Goal: Answer question/provide support: Answer question/provide support

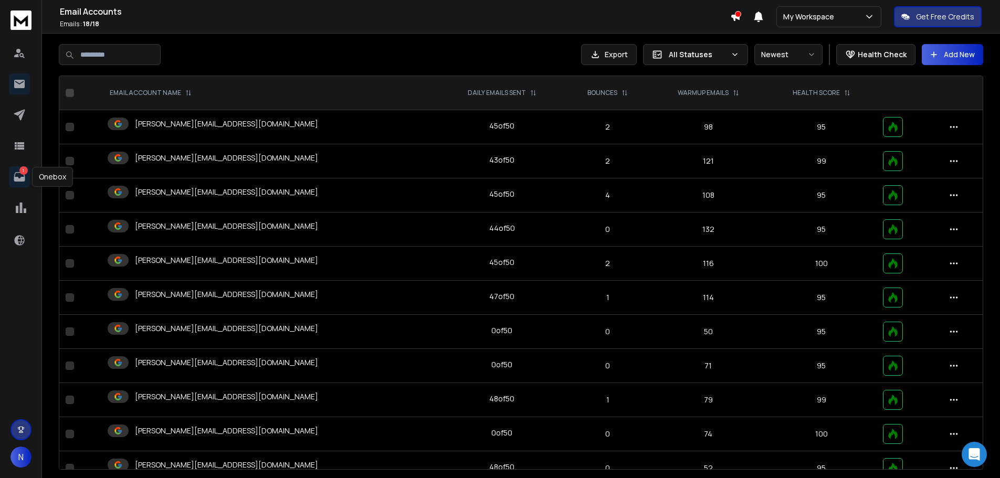
click at [27, 174] on link "1" at bounding box center [19, 176] width 21 height 21
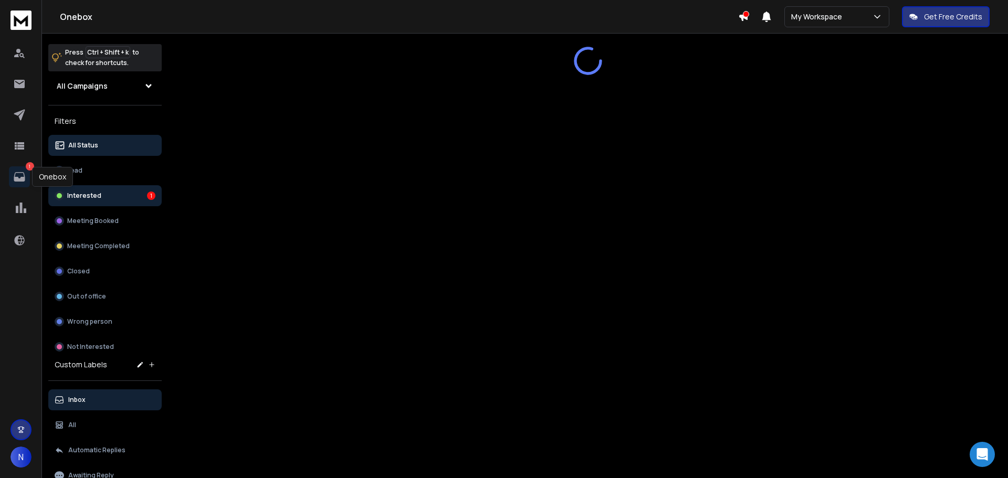
click at [91, 196] on p "Interested" at bounding box center [84, 196] width 34 height 8
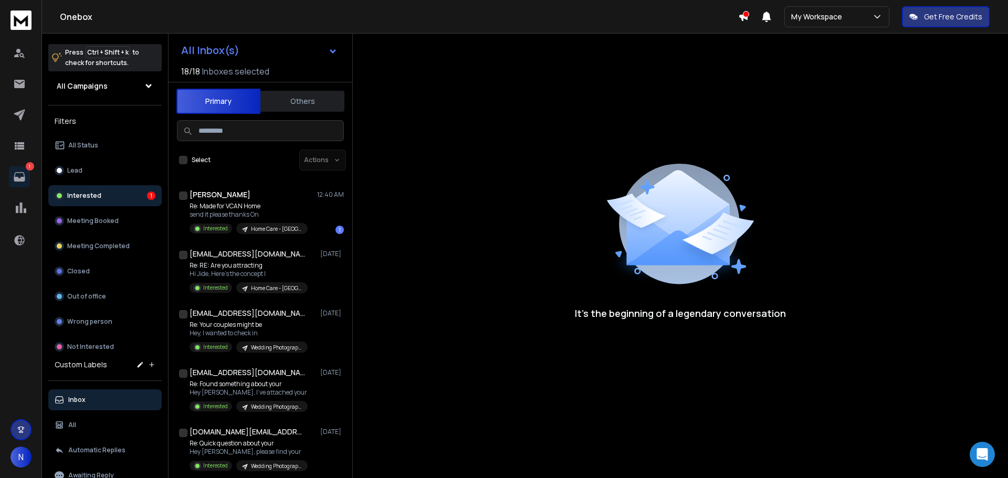
click at [96, 195] on p "Interested" at bounding box center [84, 196] width 34 height 8
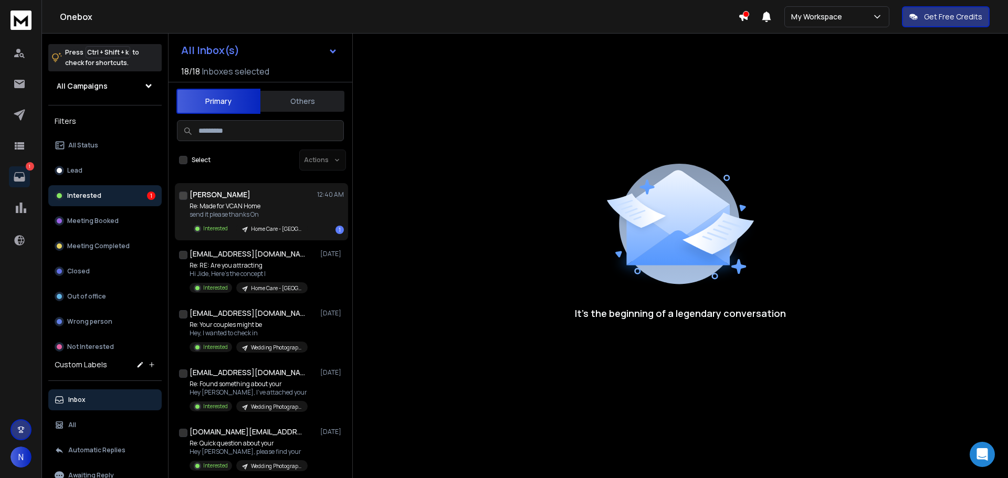
click at [226, 206] on p "Re: Made for VCAN Home" at bounding box center [249, 206] width 118 height 8
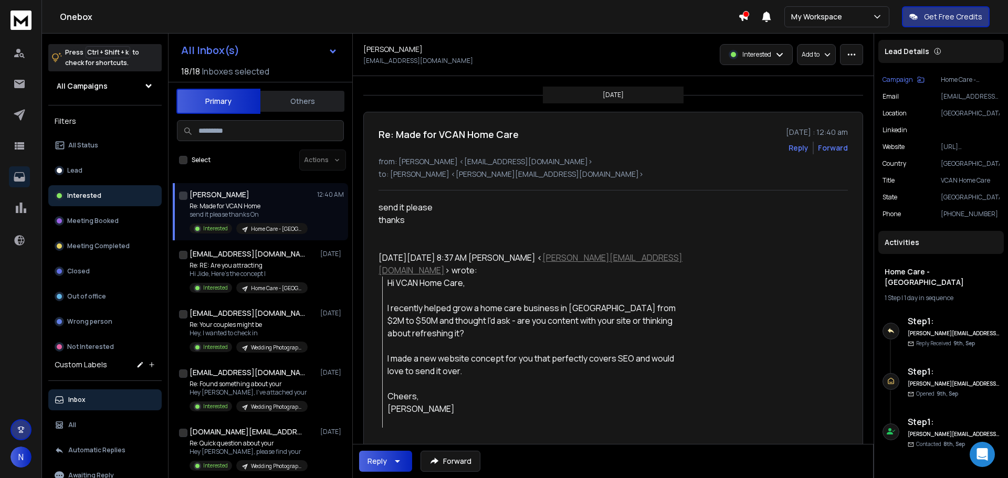
click at [410, 224] on div "thanks" at bounding box center [532, 220] width 307 height 13
click at [466, 211] on div "send it please thanks" at bounding box center [532, 220] width 307 height 38
drag, startPoint x: 595, startPoint y: 316, endPoint x: 625, endPoint y: 316, distance: 29.9
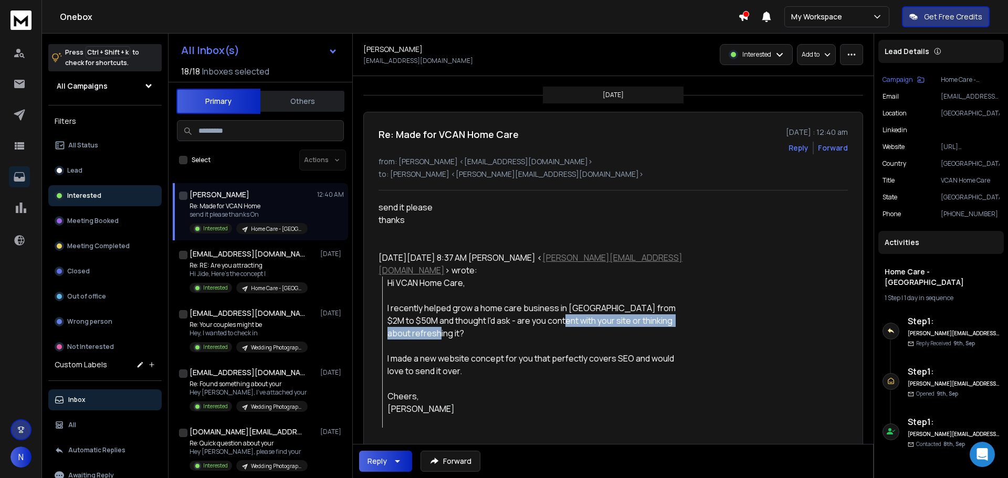
click at [625, 316] on div "I recently helped grow a home care business in [GEOGRAPHIC_DATA] from $2M to $5…" at bounding box center [537, 321] width 298 height 38
click at [626, 316] on div "I recently helped grow a home care business in [GEOGRAPHIC_DATA] from $2M to $5…" at bounding box center [537, 321] width 298 height 38
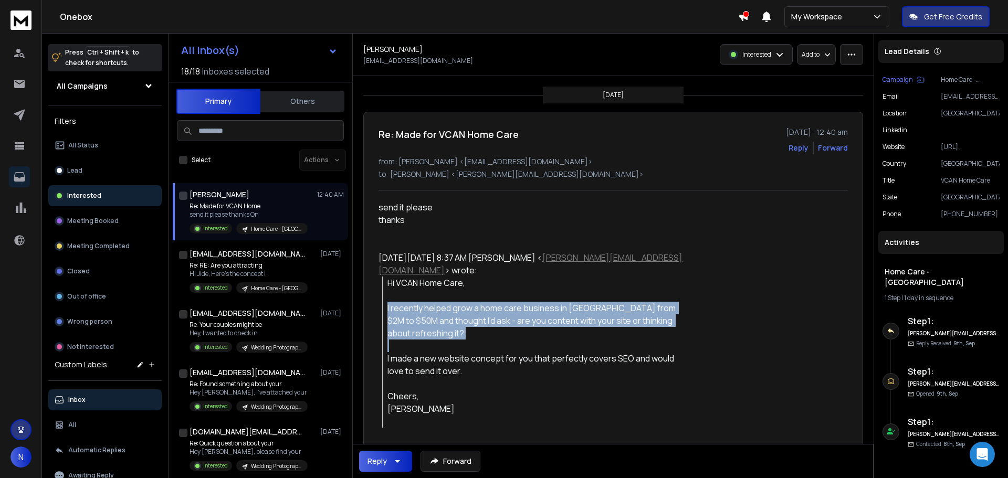
click at [626, 316] on div "I recently helped grow a home care business in [GEOGRAPHIC_DATA] from $2M to $5…" at bounding box center [537, 321] width 298 height 38
click at [637, 309] on div "I recently helped grow a home care business in [GEOGRAPHIC_DATA] from $2M to $5…" at bounding box center [537, 321] width 298 height 38
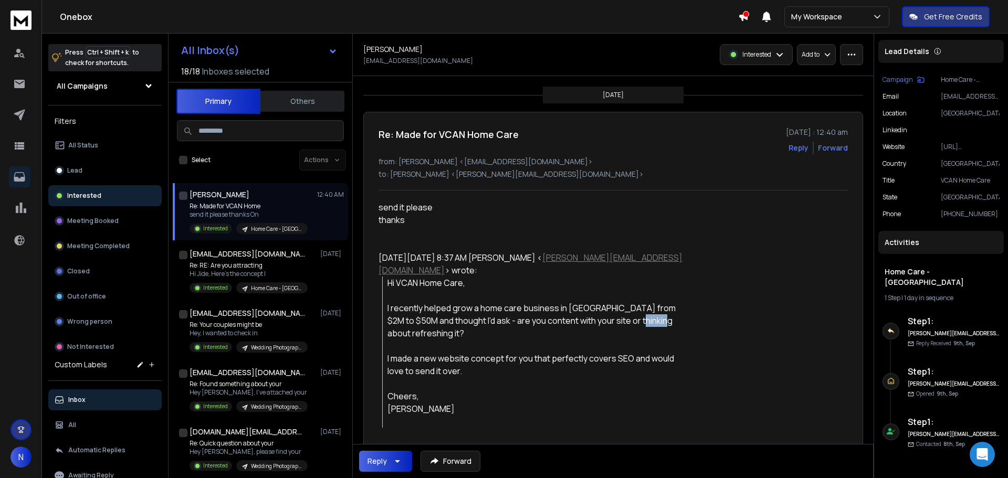
click at [637, 309] on div "I recently helped grow a home care business in [GEOGRAPHIC_DATA] from $2M to $5…" at bounding box center [537, 321] width 298 height 38
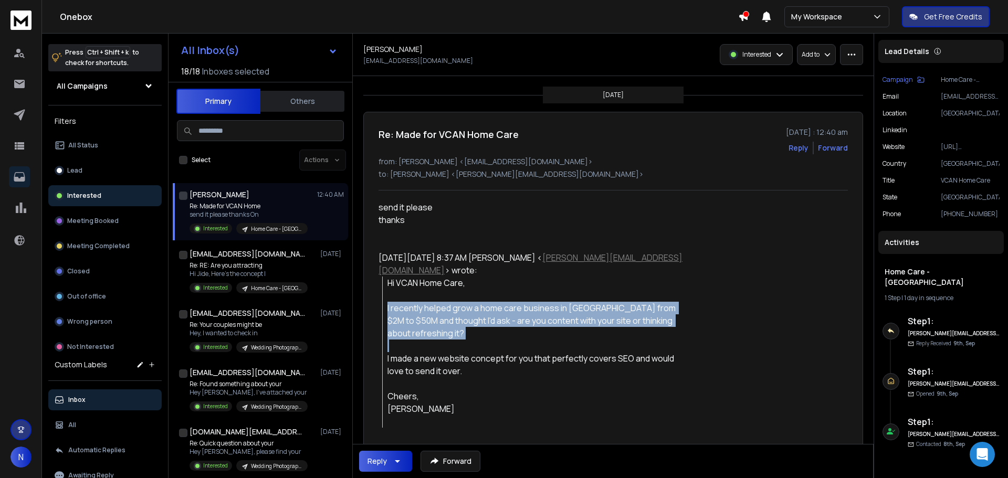
click at [637, 309] on div "I recently helped grow a home care business in [GEOGRAPHIC_DATA] from $2M to $5…" at bounding box center [537, 321] width 298 height 38
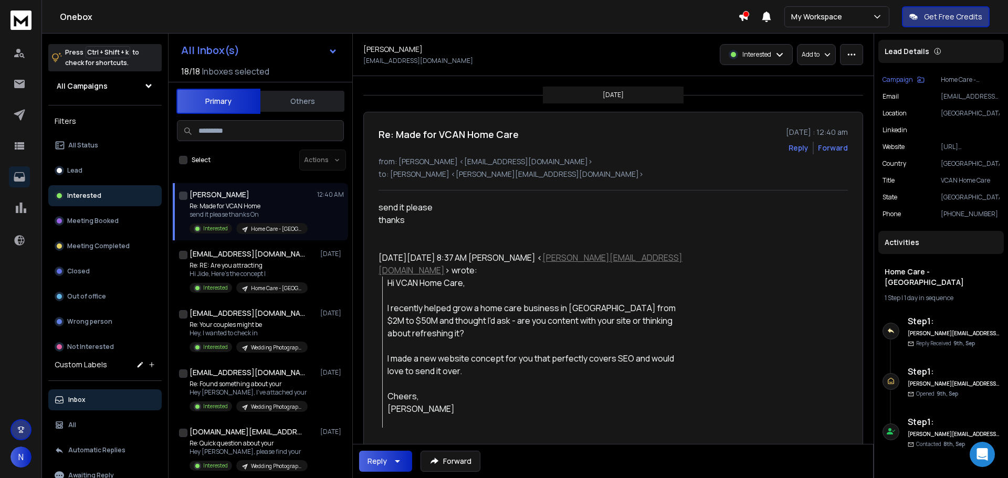
click at [494, 352] on div "I made a new website concept for you that perfectly covers SEO and would love t…" at bounding box center [537, 364] width 298 height 25
click at [553, 352] on div "I made a new website concept for you that perfectly covers SEO and would love t…" at bounding box center [537, 364] width 298 height 25
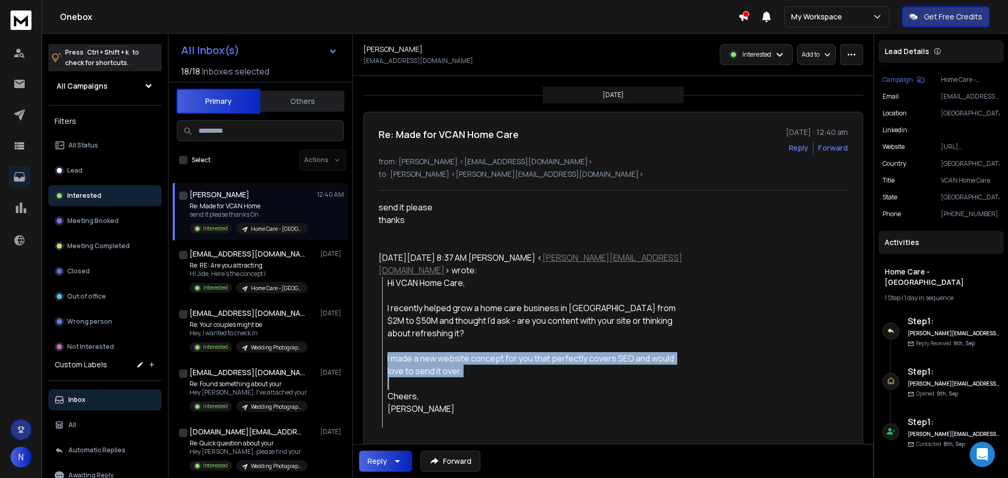
drag, startPoint x: 553, startPoint y: 347, endPoint x: 568, endPoint y: 348, distance: 14.7
click at [556, 352] on div "I made a new website concept for you that perfectly covers SEO and would love t…" at bounding box center [537, 364] width 298 height 25
click at [595, 352] on div "I made a new website concept for you that perfectly covers SEO and would love t…" at bounding box center [537, 364] width 298 height 25
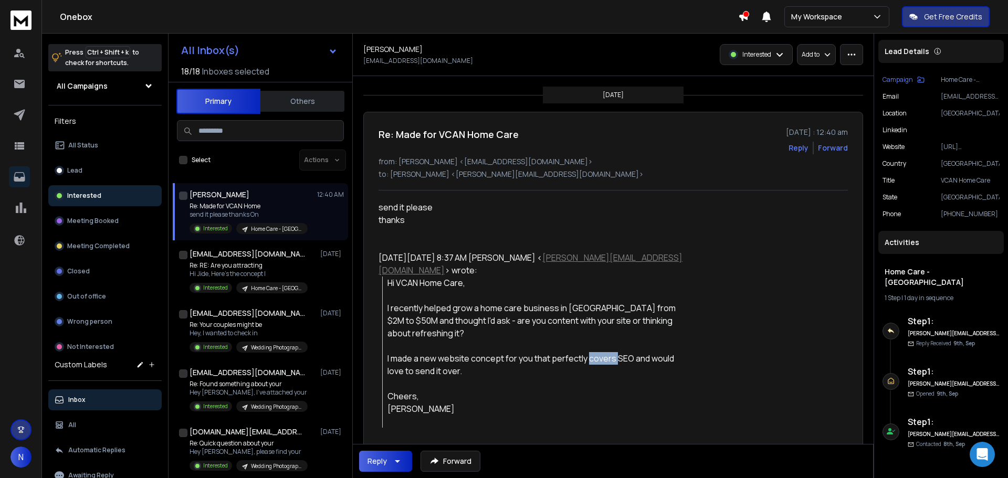
click at [595, 352] on div "I made a new website concept for you that perfectly covers SEO and would love t…" at bounding box center [537, 364] width 298 height 25
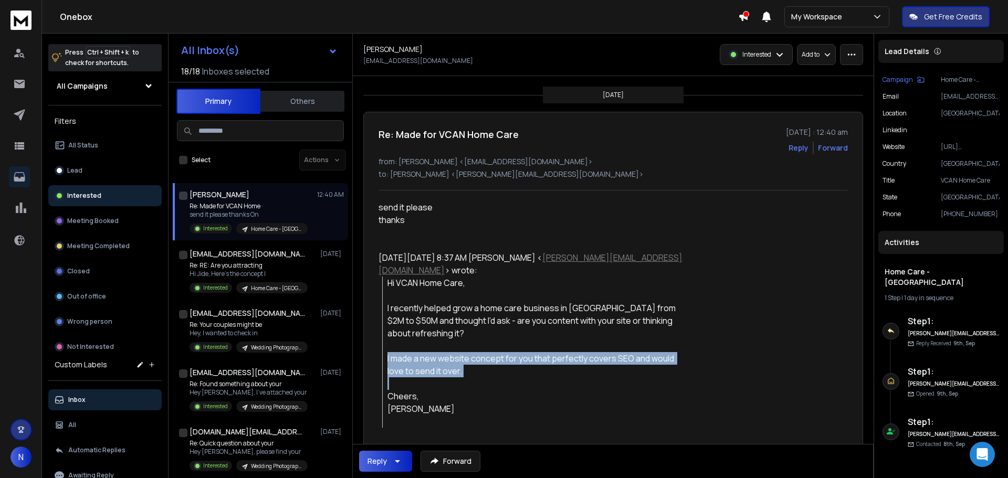
drag, startPoint x: 595, startPoint y: 347, endPoint x: 572, endPoint y: 349, distance: 22.6
click at [594, 352] on div "I made a new website concept for you that perfectly covers SEO and would love t…" at bounding box center [537, 364] width 298 height 25
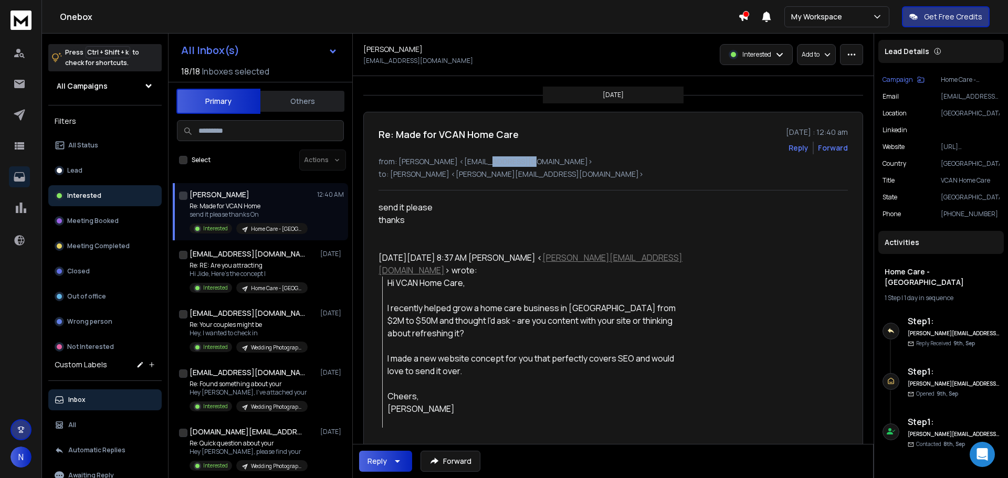
drag, startPoint x: 528, startPoint y: 160, endPoint x: 494, endPoint y: 145, distance: 37.4
click at [484, 159] on p "from: [PERSON_NAME] <[EMAIL_ADDRESS][DOMAIN_NAME]>" at bounding box center [613, 161] width 469 height 11
click at [509, 137] on h1 "Re: Made for VCAN Home Care" at bounding box center [449, 134] width 140 height 15
drag, startPoint x: 518, startPoint y: 134, endPoint x: 436, endPoint y: 132, distance: 81.4
click at [436, 132] on div "Re: Made for VCAN Home Care [DATE] : 12:40 am Reply Forward" at bounding box center [613, 140] width 469 height 27
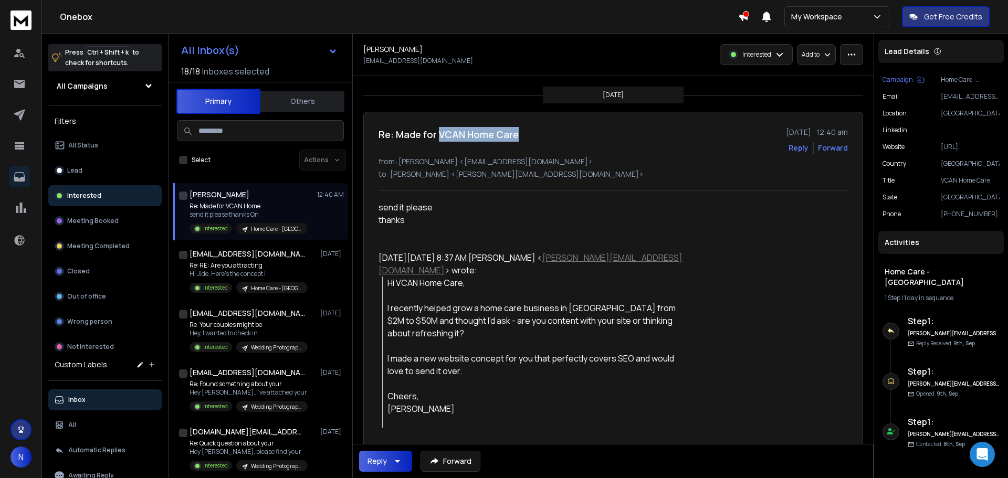
copy h1 "VCAN Home Care"
click at [746, 15] on div at bounding box center [746, 14] width 6 height 6
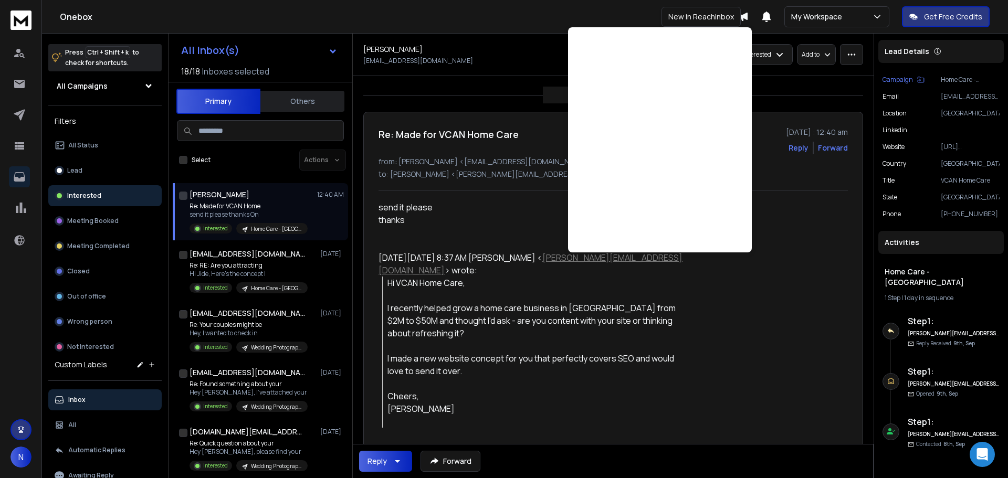
click at [573, 12] on h1 "Onebox" at bounding box center [399, 17] width 678 height 13
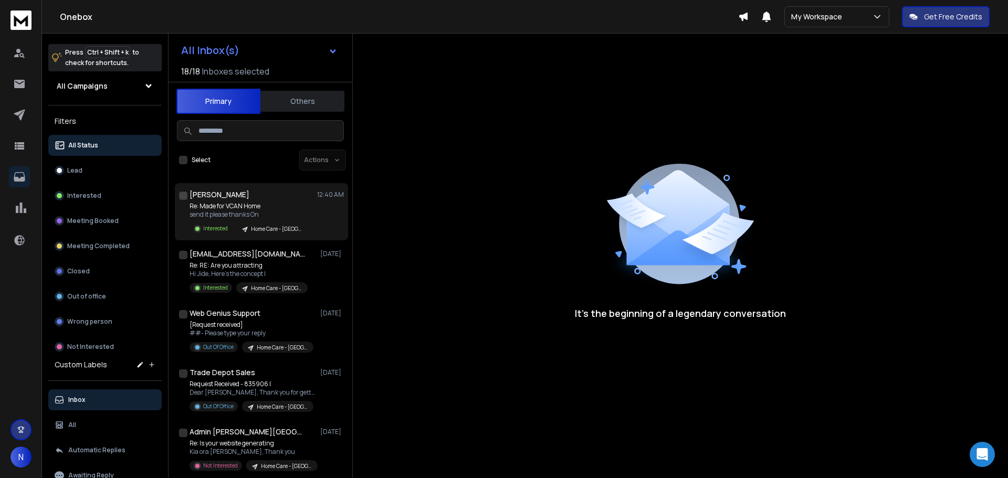
click at [297, 206] on div "Re: Made for VCAN Home send it please thanks On Interested Home Care - CA" at bounding box center [267, 218] width 154 height 32
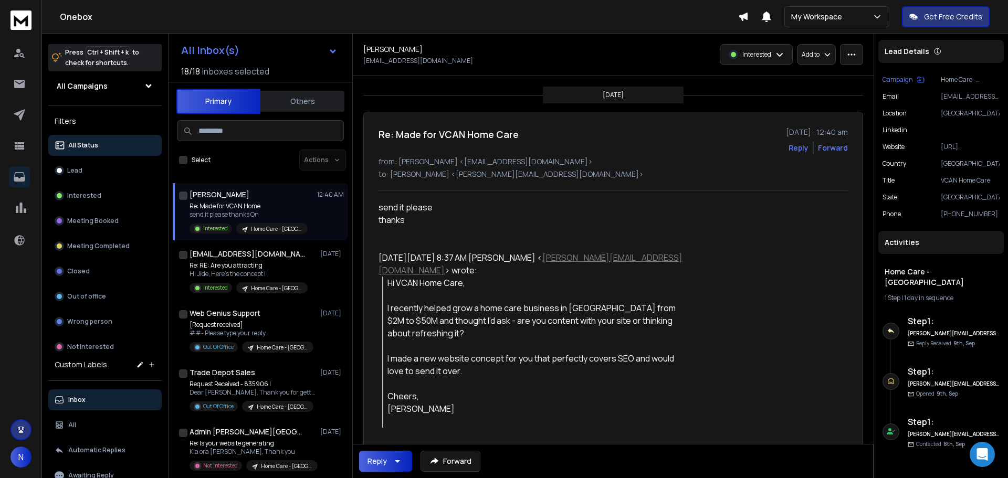
click at [486, 229] on div at bounding box center [532, 232] width 307 height 13
click at [492, 210] on div "send it please thanks" at bounding box center [532, 220] width 307 height 38
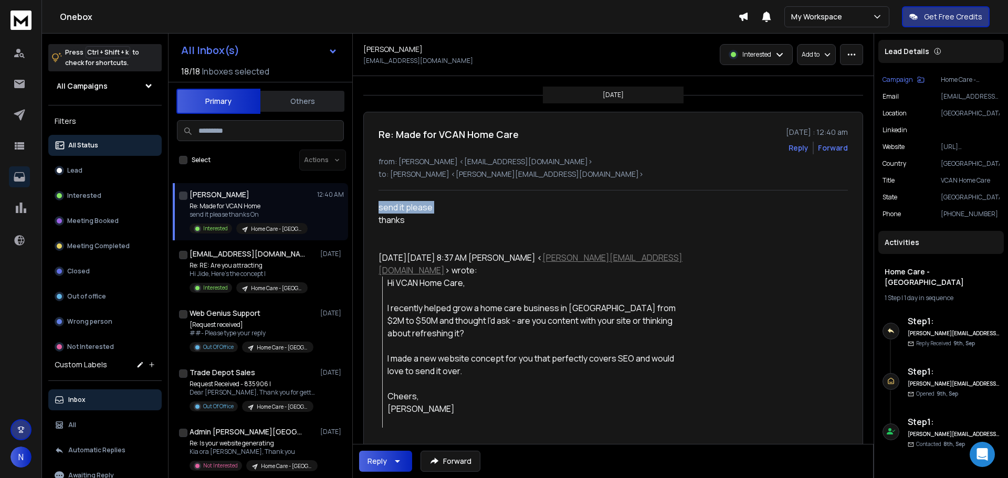
click at [492, 210] on div "send it please thanks" at bounding box center [532, 220] width 307 height 38
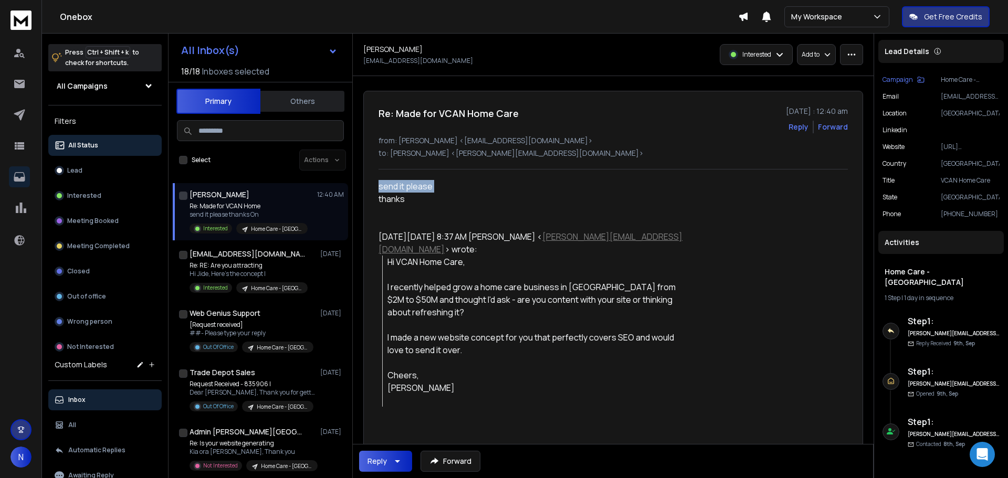
scroll to position [70, 0]
